Goal: Find specific page/section: Find specific page/section

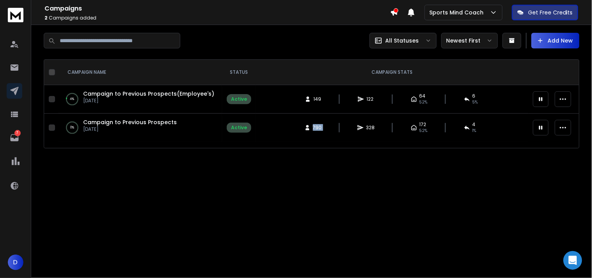
drag, startPoint x: 0, startPoint y: 0, endPoint x: 361, endPoint y: 126, distance: 382.1
click at [361, 126] on div "790 328 172 52 % 4 1 %" at bounding box center [392, 127] width 195 height 12
click at [361, 126] on icon at bounding box center [360, 127] width 7 height 7
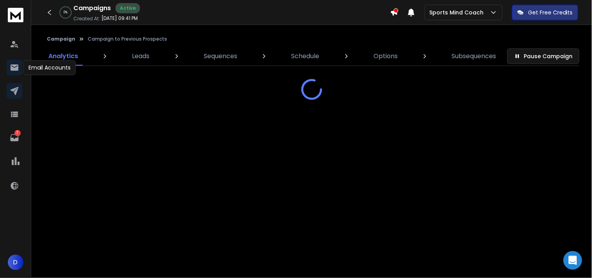
click at [11, 69] on icon at bounding box center [15, 67] width 8 height 6
